Goal: Communication & Community: Answer question/provide support

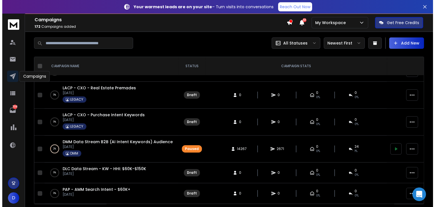
scroll to position [170, 0]
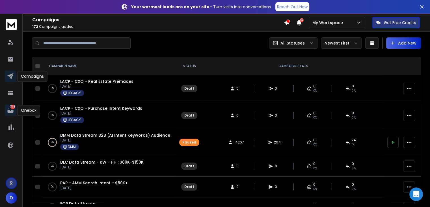
click at [11, 106] on p "7138" at bounding box center [12, 106] width 5 height 5
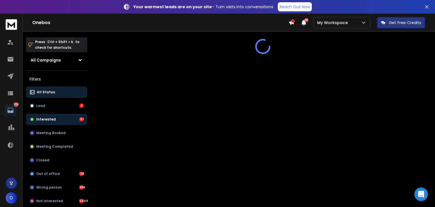
click at [49, 122] on button "Interested 151" at bounding box center [56, 118] width 61 height 11
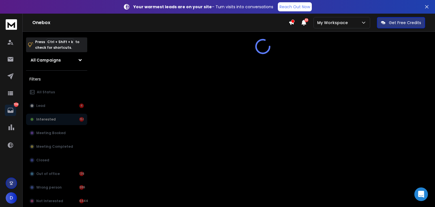
click at [426, 5] on icon at bounding box center [426, 6] width 5 height 5
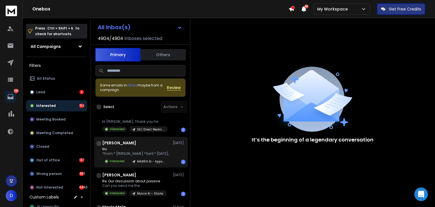
scroll to position [28, 0]
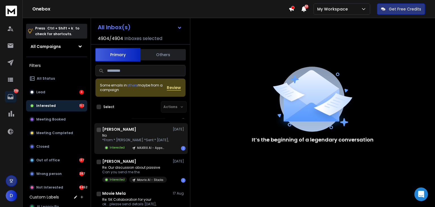
click at [164, 137] on p "No" at bounding box center [135, 135] width 66 height 5
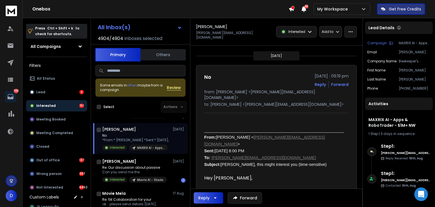
click at [291, 34] on div "Interested" at bounding box center [296, 31] width 40 height 11
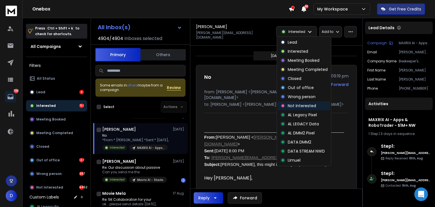
click at [300, 104] on p "Not Interested" at bounding box center [301, 106] width 28 height 6
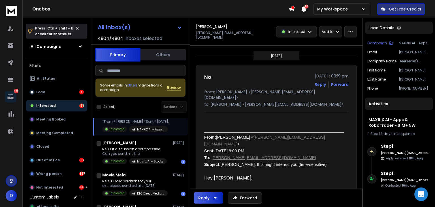
scroll to position [57, 0]
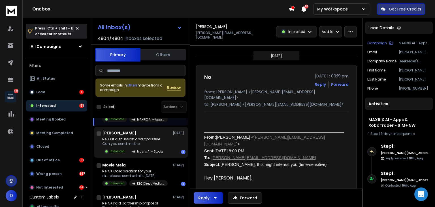
click at [157, 144] on p "Can you send me the" at bounding box center [134, 143] width 65 height 5
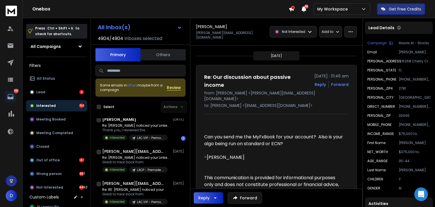
scroll to position [170, 0]
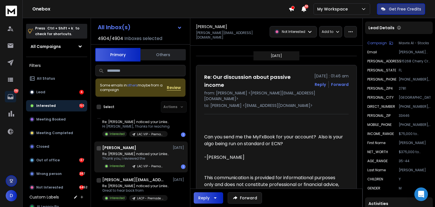
click at [162, 153] on p "Re: [PERSON_NAME] noticed your LinkedIn" at bounding box center [136, 153] width 68 height 5
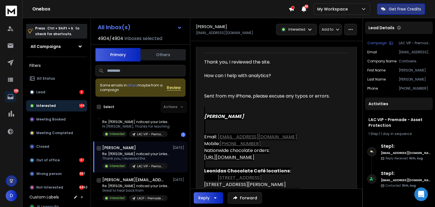
scroll to position [28, 0]
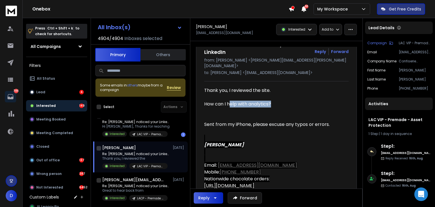
drag, startPoint x: 231, startPoint y: 95, endPoint x: 280, endPoint y: 98, distance: 49.6
click at [280, 100] on div "How can I help with analytics?" at bounding box center [274, 103] width 140 height 7
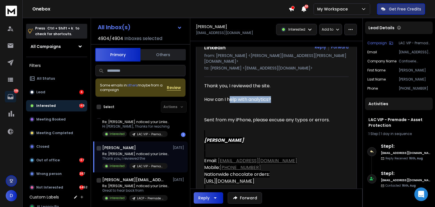
scroll to position [0, 0]
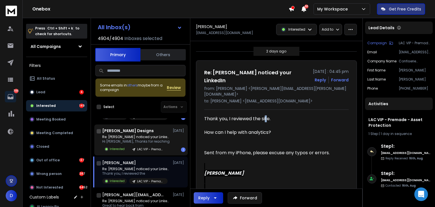
scroll to position [141, 0]
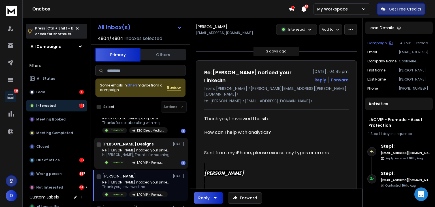
click at [153, 149] on p "Re: [PERSON_NAME] noticed your LinkedIn" at bounding box center [136, 150] width 68 height 5
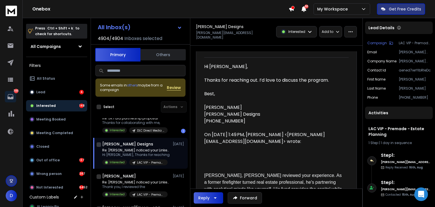
scroll to position [0, 0]
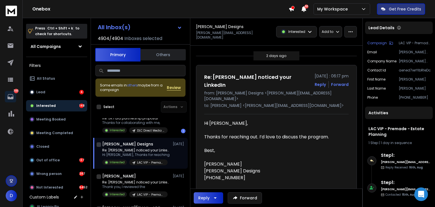
click at [205, 195] on div "Reply" at bounding box center [203, 198] width 11 height 6
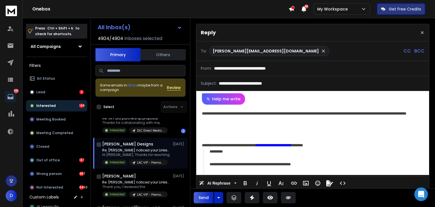
click at [207, 198] on button "Send" at bounding box center [204, 197] width 20 height 11
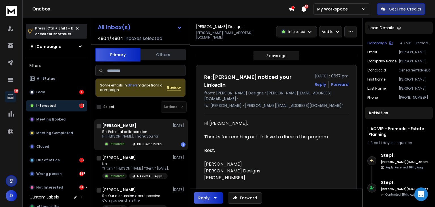
click at [135, 135] on p "Hi [PERSON_NAME], Thank you for" at bounding box center [134, 136] width 65 height 5
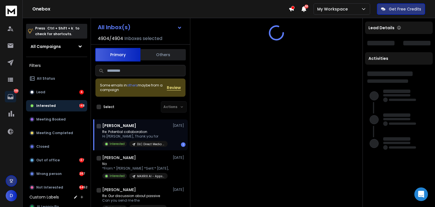
click at [36, 98] on div "All Status Lead 4 Interested 148 Meeting Booked Meeting Completed Closed Out of…" at bounding box center [56, 133] width 61 height 120
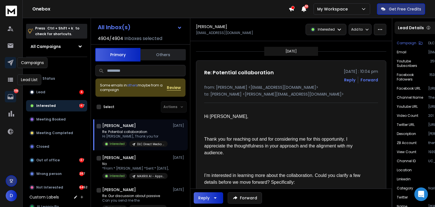
click at [13, 59] on icon at bounding box center [10, 62] width 7 height 7
